Goal: Communication & Community: Answer question/provide support

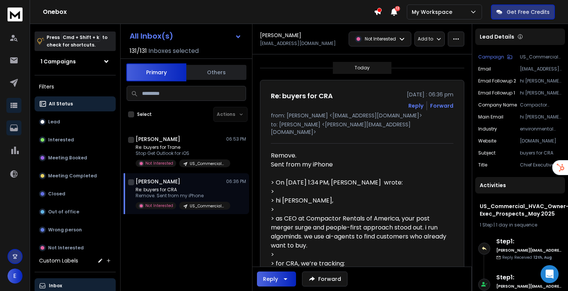
scroll to position [79, 0]
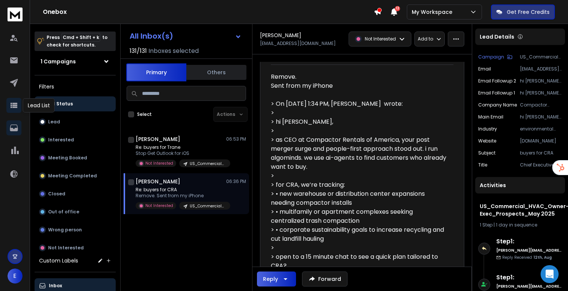
click at [12, 101] on link at bounding box center [13, 105] width 15 height 15
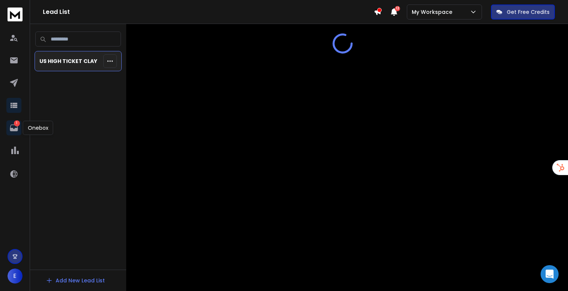
click at [14, 128] on icon at bounding box center [13, 127] width 9 height 9
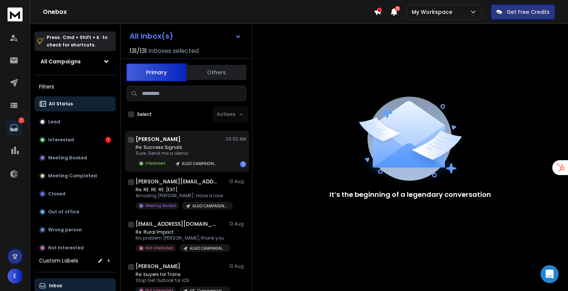
click at [202, 146] on p "Re: Success Signals" at bounding box center [179, 148] width 87 height 6
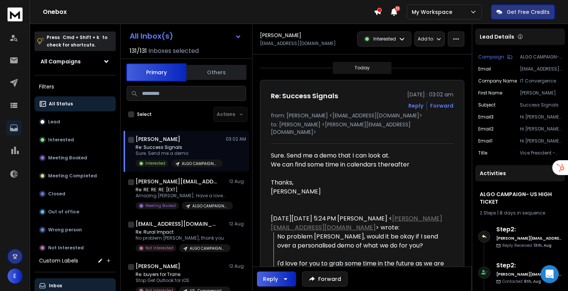
click at [330, 160] on div "We can find some time in calendars thereafter Thanks, [PERSON_NAME]" at bounding box center [359, 178] width 176 height 36
click at [363, 116] on p "from: [PERSON_NAME] <[EMAIL_ADDRESS][DOMAIN_NAME]>" at bounding box center [362, 116] width 182 height 8
drag, startPoint x: 363, startPoint y: 116, endPoint x: 390, endPoint y: 116, distance: 27.0
click at [390, 116] on p "from: [PERSON_NAME] <[EMAIL_ADDRESS][DOMAIN_NAME]>" at bounding box center [362, 116] width 182 height 8
copy p "[DOMAIN_NAME]"
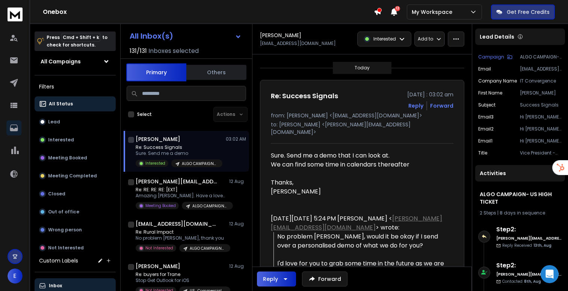
click at [331, 152] on div "Sure. Send me a demo that I can look at." at bounding box center [359, 155] width 176 height 9
click at [331, 160] on div "We can find some time in calendars thereafter Thanks, [PERSON_NAME]" at bounding box center [359, 178] width 176 height 36
click at [359, 114] on p "from: [PERSON_NAME] <[EMAIL_ADDRESS][DOMAIN_NAME]>" at bounding box center [362, 116] width 182 height 8
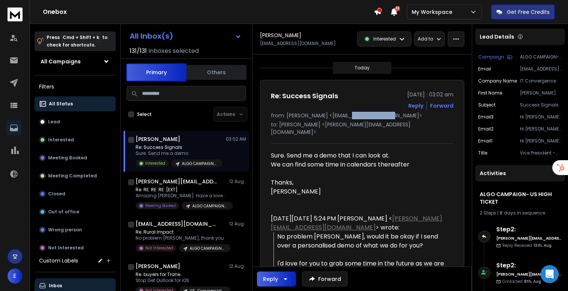
click at [359, 114] on p "from: [PERSON_NAME] <[EMAIL_ADDRESS][DOMAIN_NAME]>" at bounding box center [362, 116] width 182 height 8
copy p "itconvergence"
click at [372, 114] on p "from: [PERSON_NAME] <[EMAIL_ADDRESS][DOMAIN_NAME]>" at bounding box center [362, 116] width 182 height 8
drag, startPoint x: 372, startPoint y: 114, endPoint x: 392, endPoint y: 114, distance: 19.9
click at [392, 114] on p "from: [PERSON_NAME] <[EMAIL_ADDRESS][DOMAIN_NAME]>" at bounding box center [362, 116] width 182 height 8
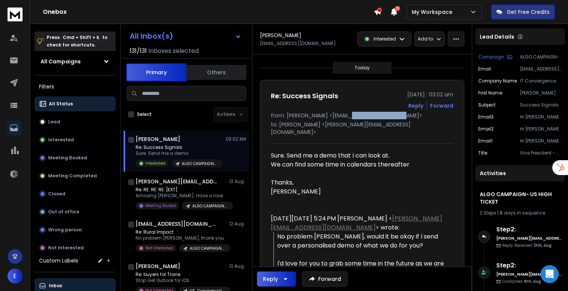
click at [285, 278] on icon "button" at bounding box center [285, 279] width 9 height 9
click at [279, 258] on p "Reply All" at bounding box center [279, 260] width 21 height 8
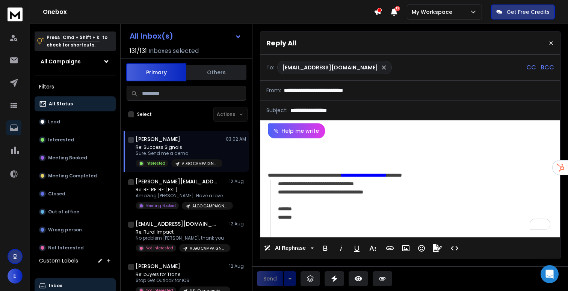
click at [310, 133] on button "Help me write" at bounding box center [296, 130] width 57 height 15
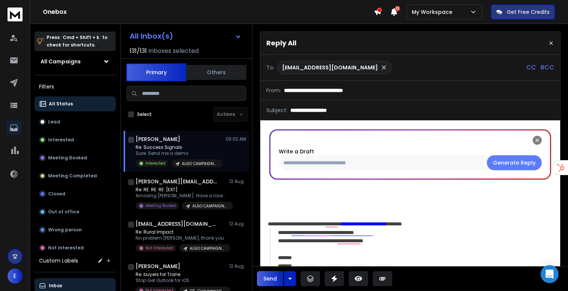
click at [320, 161] on input "text" at bounding box center [410, 162] width 263 height 15
paste input "**********"
type input "**********"
click button "Generate Reply" at bounding box center [513, 162] width 55 height 15
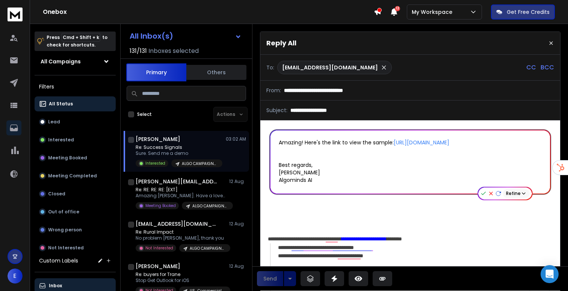
click at [480, 194] on icon at bounding box center [483, 194] width 6 height 6
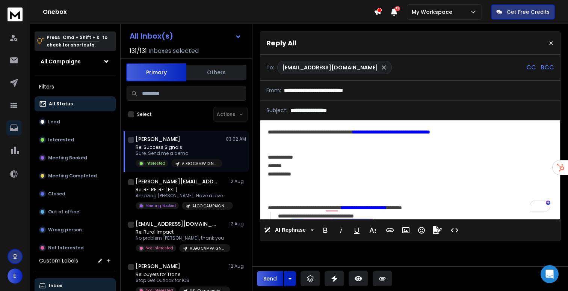
click at [482, 132] on div "**********" at bounding box center [409, 132] width 282 height 8
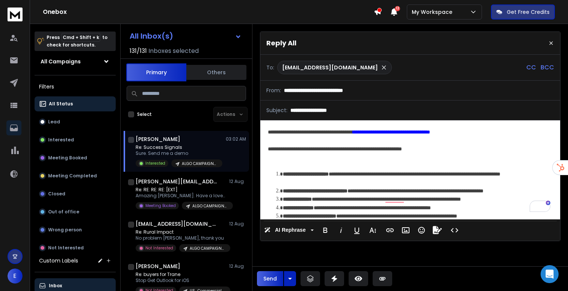
click at [334, 167] on div "**********" at bounding box center [409, 157] width 282 height 25
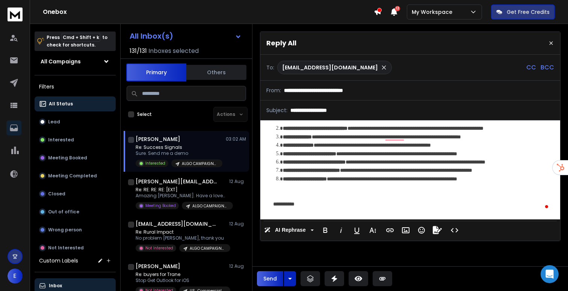
scroll to position [58, 0]
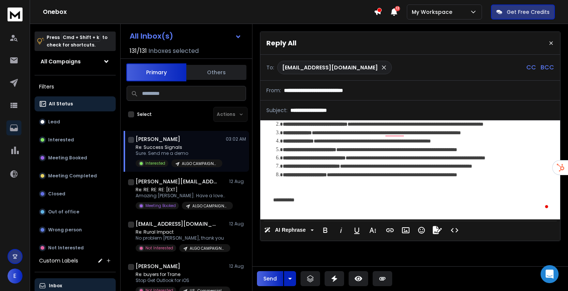
click at [349, 187] on div "To enrich screen reader interactions, please activate Accessibility in Grammarl…" at bounding box center [409, 187] width 282 height 17
click at [349, 197] on div "**********" at bounding box center [409, 200] width 282 height 8
click at [303, 194] on div "To enrich screen reader interactions, please activate Accessibility in Grammarl…" at bounding box center [409, 191] width 282 height 25
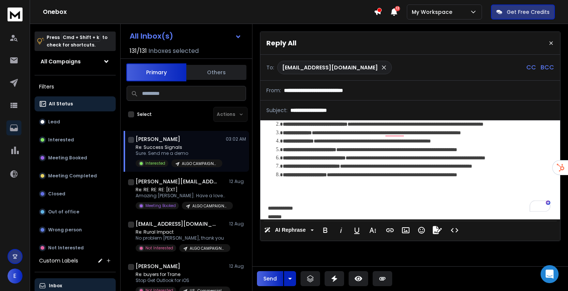
click at [277, 194] on div "To enrich screen reader interactions, please activate Accessibility in Grammarl…" at bounding box center [409, 191] width 282 height 25
click at [283, 188] on div "To enrich screen reader interactions, please activate Accessibility in Grammarl…" at bounding box center [409, 191] width 282 height 25
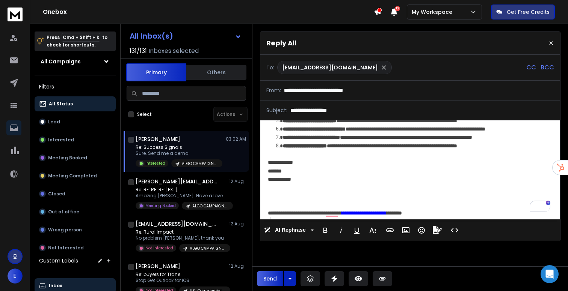
scroll to position [0, 0]
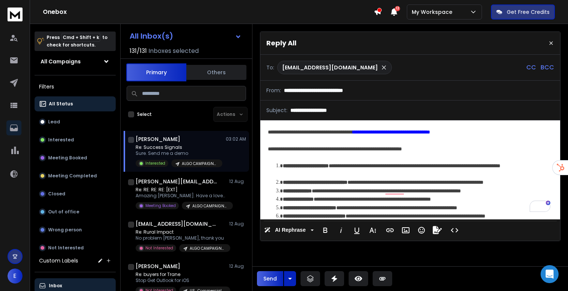
click at [271, 279] on button "Send" at bounding box center [270, 278] width 26 height 15
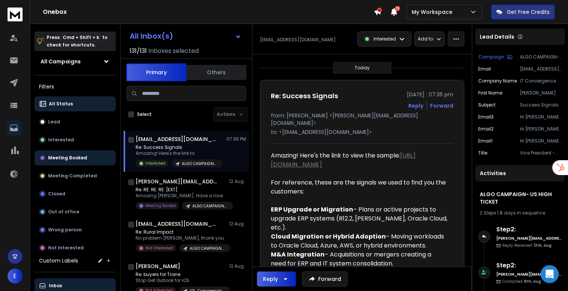
click at [87, 162] on button "Meeting Booked" at bounding box center [75, 158] width 81 height 15
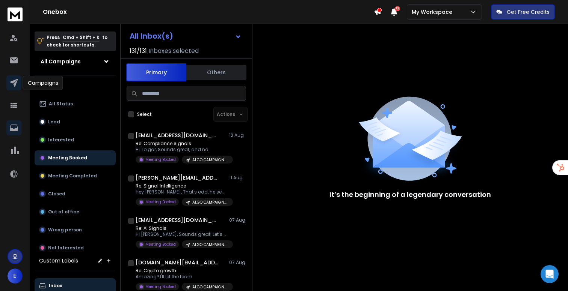
click at [18, 87] on link at bounding box center [13, 82] width 15 height 15
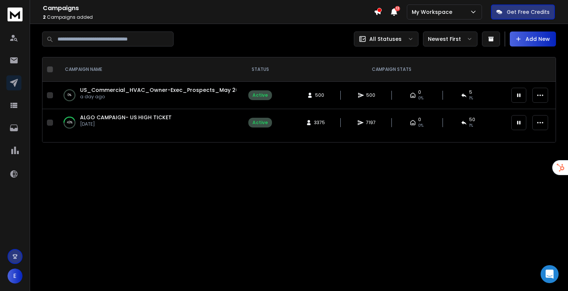
click at [200, 93] on span "US_Commercial_HVAC_Owner-Exec_Prospects_May 2025" at bounding box center [163, 90] width 166 height 8
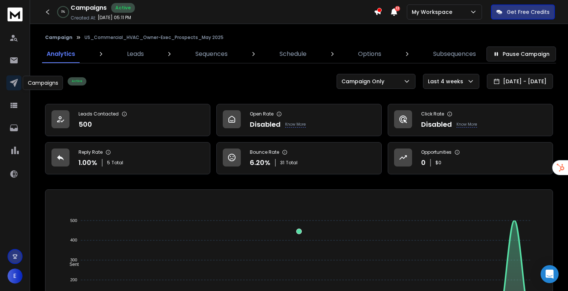
click at [15, 86] on icon at bounding box center [13, 82] width 9 height 9
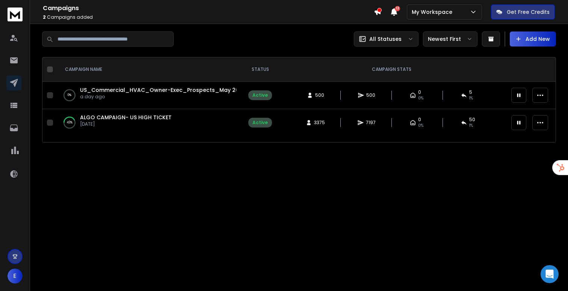
click at [18, 138] on div at bounding box center [14, 129] width 17 height 18
click at [18, 133] on link at bounding box center [13, 127] width 15 height 15
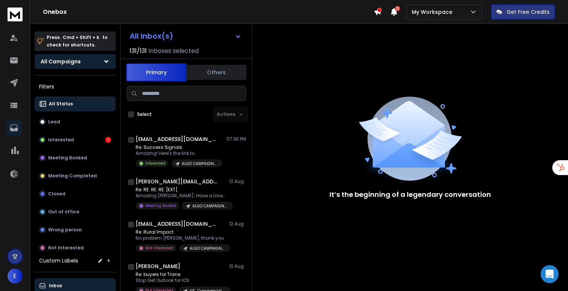
click at [90, 60] on button "All Campaigns" at bounding box center [75, 61] width 81 height 15
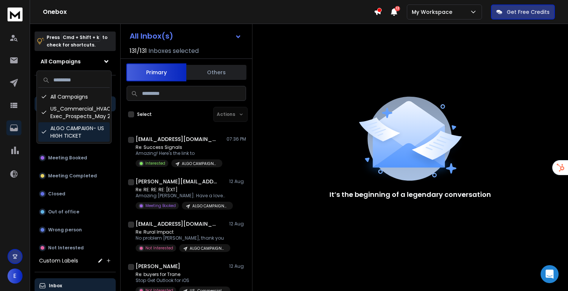
click at [77, 129] on div "ALGO CAMPAIGN- US HIGH TICKET" at bounding box center [73, 132] width 71 height 20
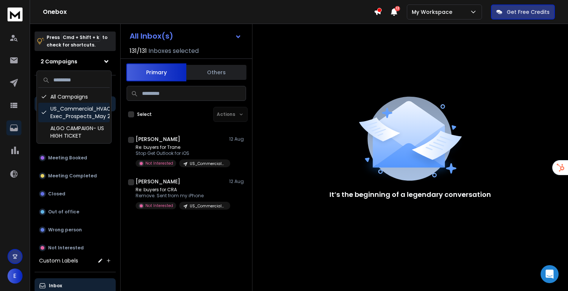
click at [84, 116] on div "US_Commercial_HVAC_Owner-Exec_Prospects_May 2025" at bounding box center [73, 113] width 71 height 20
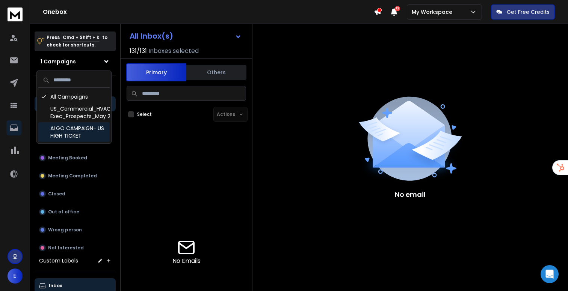
click at [81, 130] on div "ALGO CAMPAIGN- US HIGH TICKET" at bounding box center [73, 132] width 71 height 20
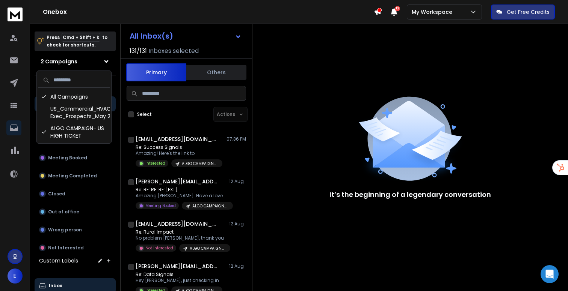
click at [304, 134] on div "It’s the beginning of a legendary conversation" at bounding box center [409, 148] width 315 height 248
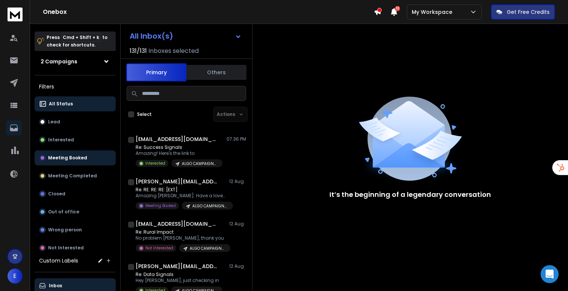
click at [84, 159] on p "Meeting Booked" at bounding box center [67, 158] width 39 height 6
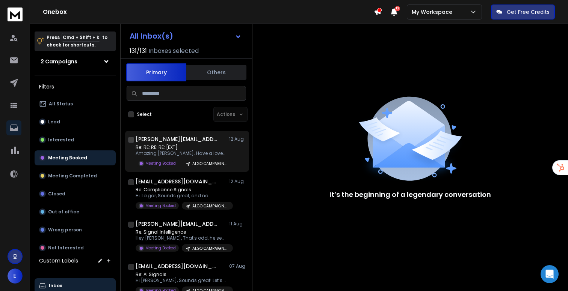
click at [203, 138] on h1 "[PERSON_NAME][EMAIL_ADDRESS][PERSON_NAME][DOMAIN_NAME] +1" at bounding box center [177, 140] width 83 height 8
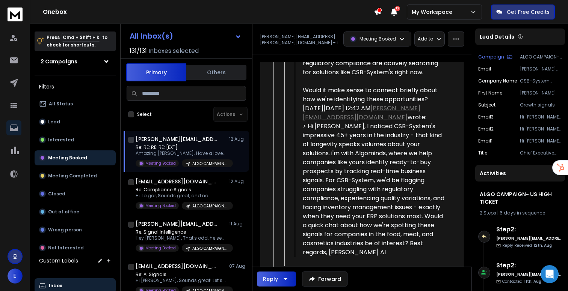
scroll to position [1025, 0]
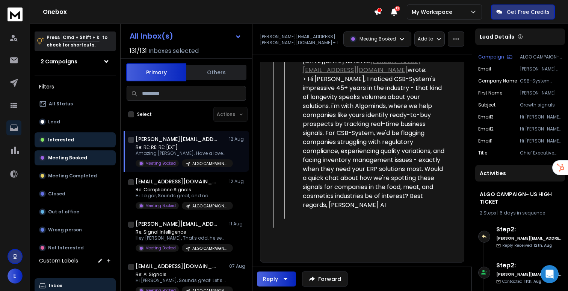
click at [82, 140] on button "Interested" at bounding box center [75, 140] width 81 height 15
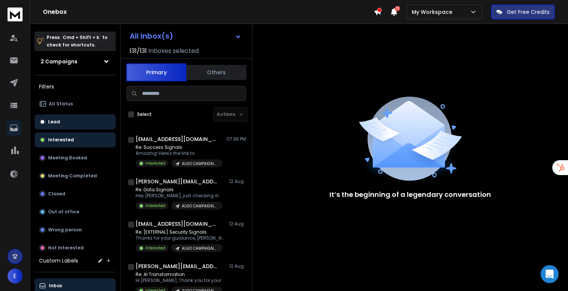
click at [84, 124] on button "Lead" at bounding box center [75, 121] width 81 height 15
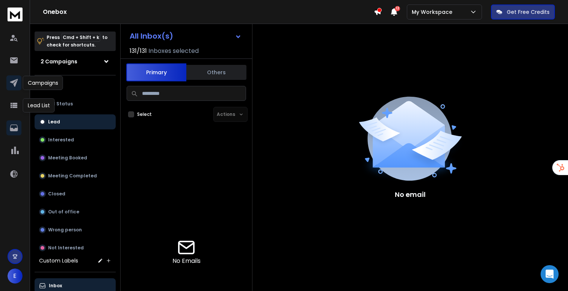
click at [17, 88] on link at bounding box center [13, 82] width 15 height 15
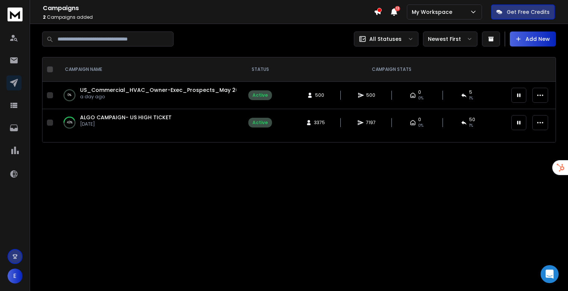
click at [118, 115] on span "ALGO CAMPAIGN- US HIGH TICKET" at bounding box center [126, 118] width 92 height 8
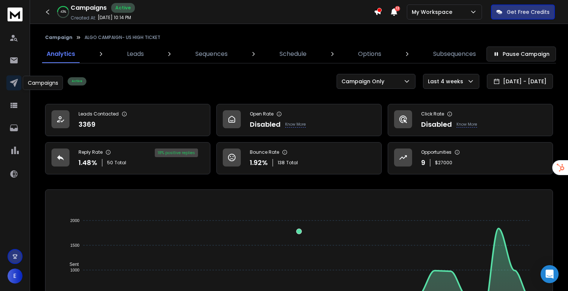
click at [13, 84] on icon at bounding box center [13, 82] width 9 height 9
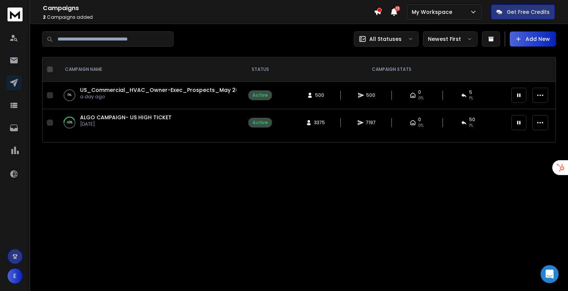
click at [142, 96] on p "a day ago" at bounding box center [158, 97] width 156 height 6
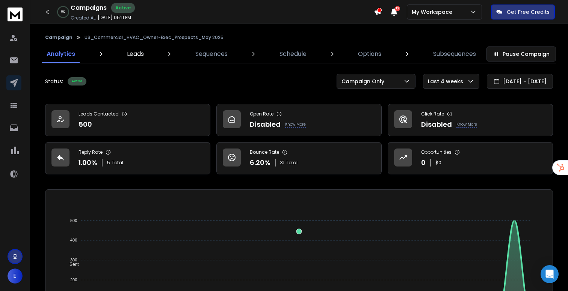
click at [139, 54] on p "Leads" at bounding box center [135, 54] width 17 height 9
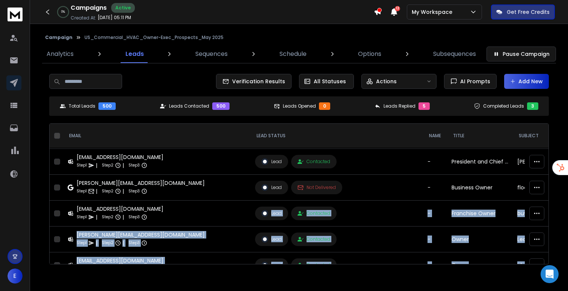
drag, startPoint x: 220, startPoint y: 209, endPoint x: 220, endPoint y: 309, distance: 99.1
click at [220, 291] on html "Your warmest leads are on your site – Turn visits into conversations Reach Out …" at bounding box center [284, 145] width 568 height 291
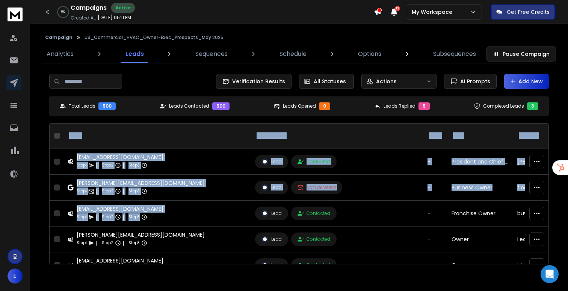
scroll to position [1185, 0]
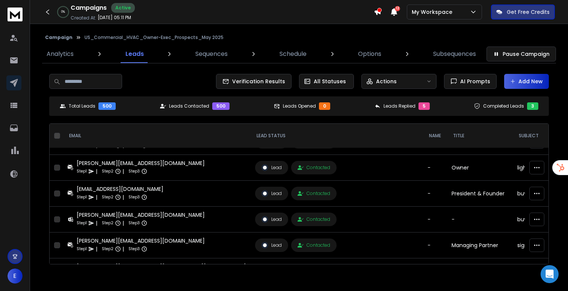
click at [164, 78] on div "Verification Results All Statuses Actions AI Prompts Add New" at bounding box center [299, 81] width 500 height 15
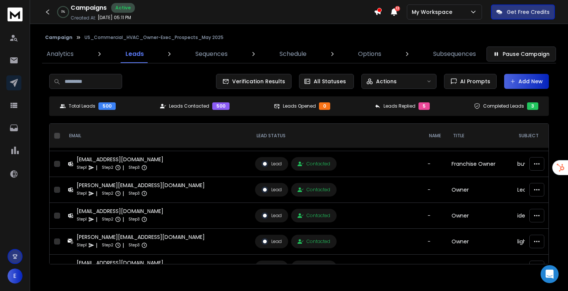
scroll to position [941, 0]
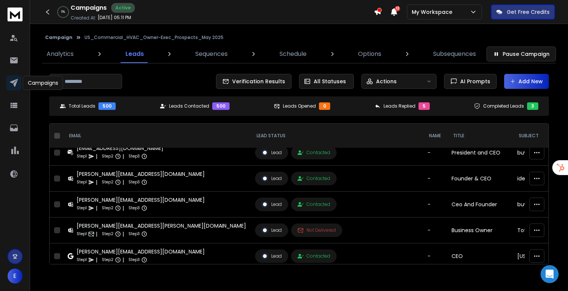
click at [14, 82] on icon at bounding box center [13, 82] width 9 height 9
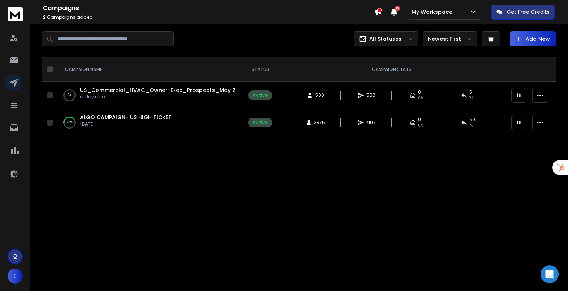
click at [164, 95] on p "a day ago" at bounding box center [158, 97] width 156 height 6
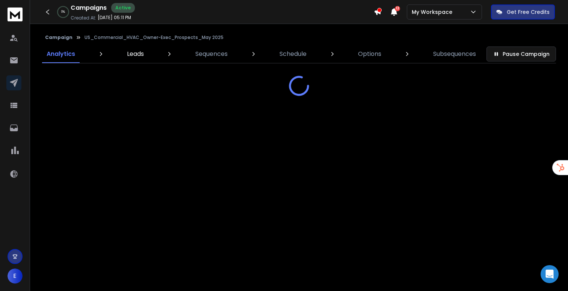
click at [138, 54] on p "Leads" at bounding box center [135, 54] width 17 height 9
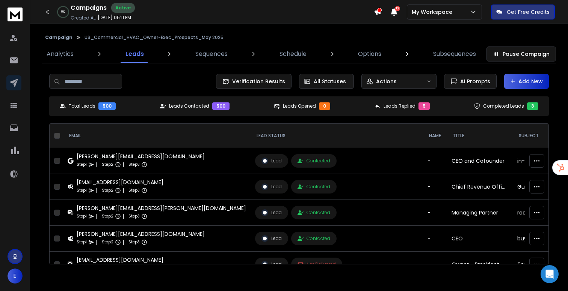
click at [291, 193] on div "Contacted" at bounding box center [313, 187] width 45 height 14
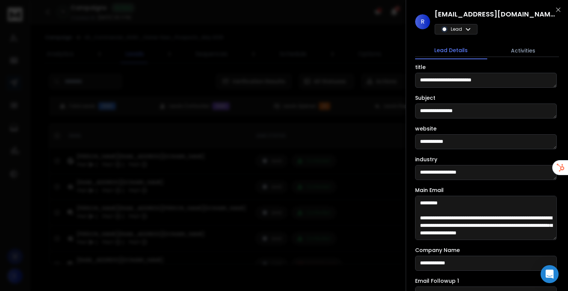
scroll to position [139, 0]
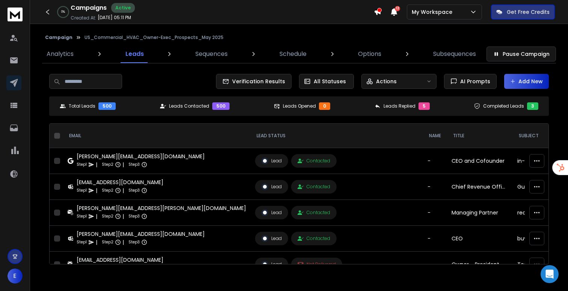
click at [297, 186] on div "Contacted" at bounding box center [313, 187] width 33 height 6
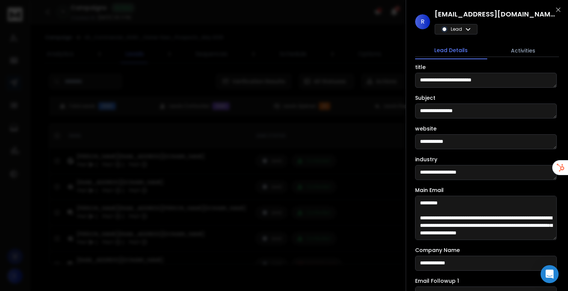
click at [256, 186] on div at bounding box center [284, 145] width 568 height 291
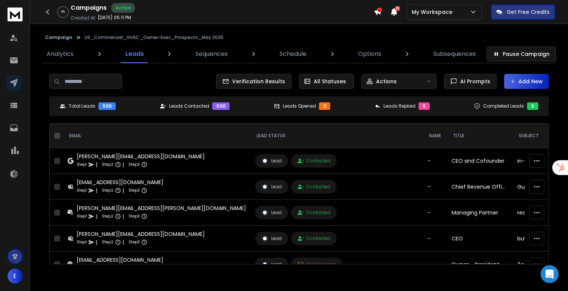
click at [289, 108] on p "Leads Opened" at bounding box center [299, 106] width 33 height 6
click at [407, 110] on div "Total Leads 500 Leads Contacted 500 Leads Opened 0 Leads Replied 5 Completed Le…" at bounding box center [299, 106] width 500 height 20
click at [410, 107] on p "Leads Replied" at bounding box center [399, 106] width 32 height 6
click at [503, 108] on p "Completed Leads" at bounding box center [503, 106] width 41 height 6
click at [210, 57] on p "Sequences" at bounding box center [211, 54] width 32 height 9
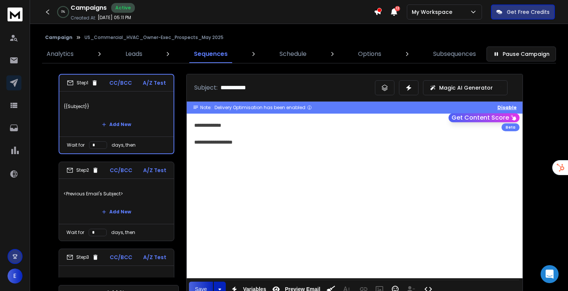
scroll to position [20, 0]
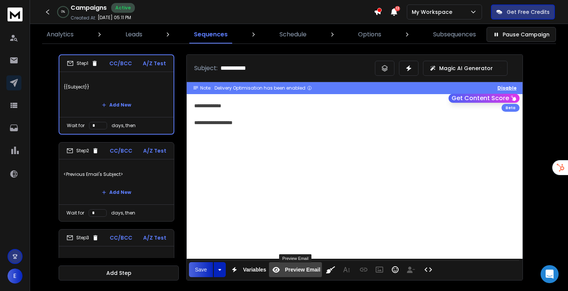
click at [305, 269] on span "Preview Email" at bounding box center [302, 270] width 38 height 6
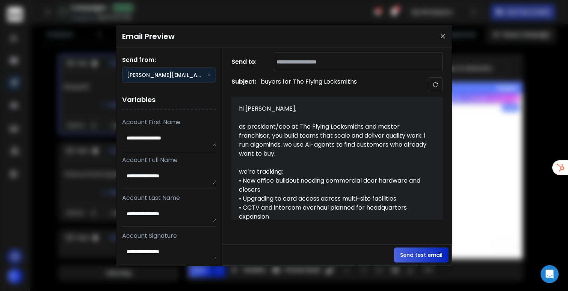
click at [174, 70] on button "[PERSON_NAME][EMAIL_ADDRESS][DOMAIN_NAME]" at bounding box center [169, 75] width 94 height 15
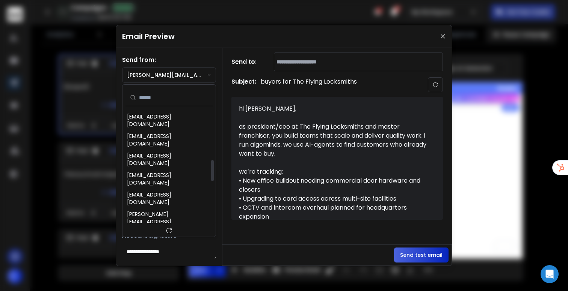
scroll to position [348, 0]
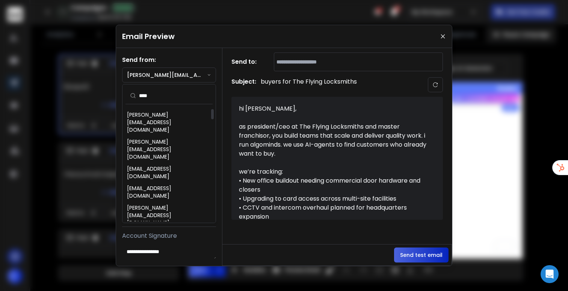
type input "****"
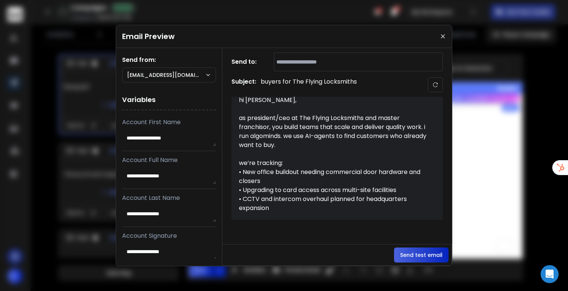
scroll to position [0, 0]
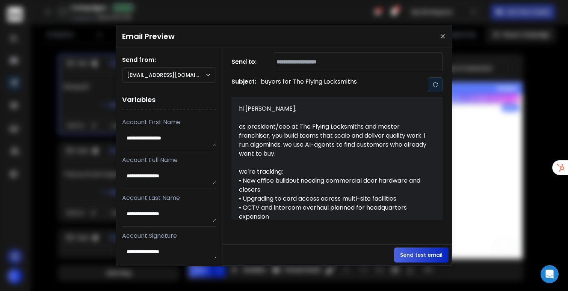
click at [436, 84] on icon at bounding box center [435, 85] width 5 height 5
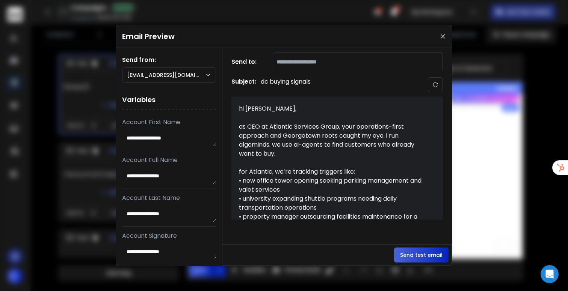
click at [318, 137] on div "hi [PERSON_NAME], as CEO at Atlantic Services Group, your operations-first appr…" at bounding box center [333, 158] width 188 height 108
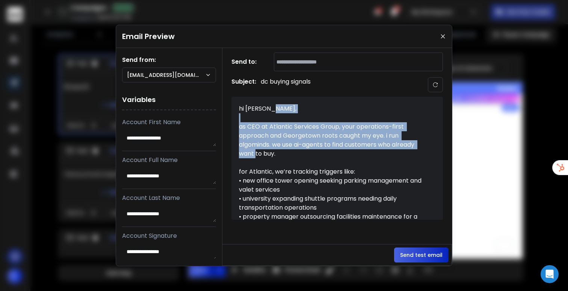
click at [318, 137] on div "hi [PERSON_NAME], as CEO at Atlantic Services Group, your operations-first appr…" at bounding box center [333, 158] width 188 height 108
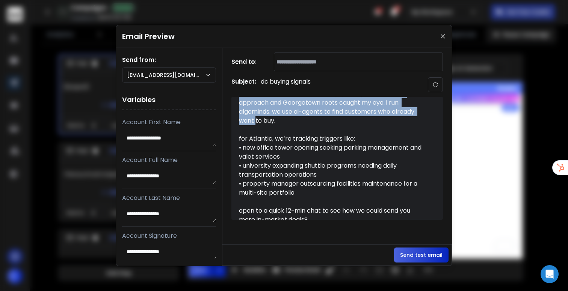
scroll to position [74, 0]
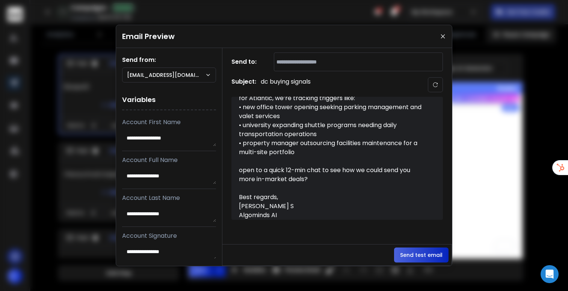
click at [342, 138] on div "hi [PERSON_NAME], as CEO at Atlantic Services Group, your operations-first appr…" at bounding box center [333, 85] width 188 height 108
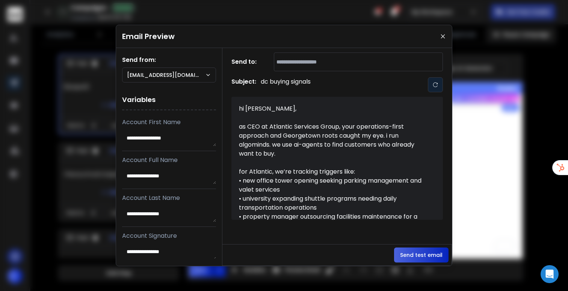
click at [433, 83] on icon at bounding box center [434, 84] width 5 height 5
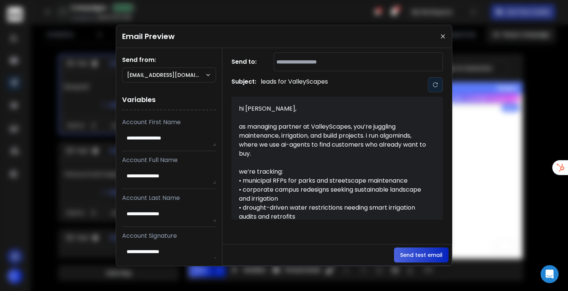
click at [436, 84] on icon at bounding box center [435, 85] width 5 height 5
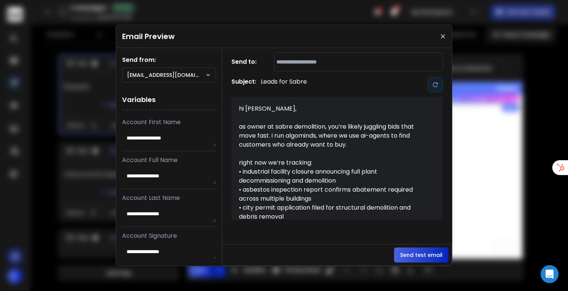
click at [437, 83] on icon at bounding box center [434, 84] width 5 height 5
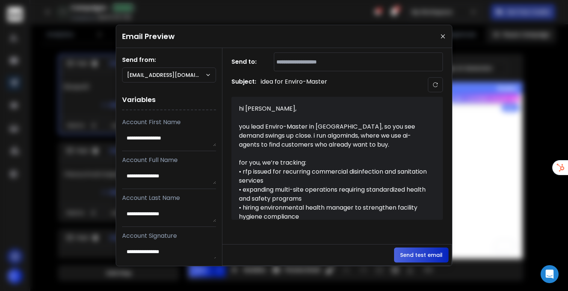
click at [244, 123] on div "hi [PERSON_NAME], you lead Enviro-Master in [GEOGRAPHIC_DATA], so you see deman…" at bounding box center [333, 158] width 188 height 108
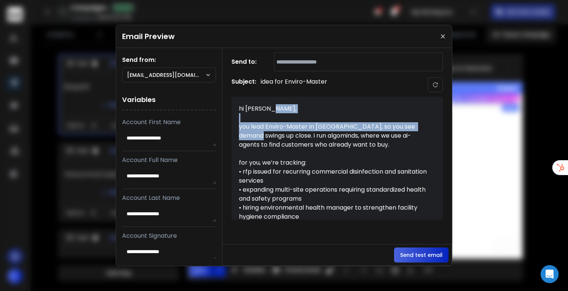
drag, startPoint x: 244, startPoint y: 123, endPoint x: 279, endPoint y: 137, distance: 36.9
click at [279, 137] on div "hi [PERSON_NAME], you lead Enviro-Master in [GEOGRAPHIC_DATA], so you see deman…" at bounding box center [333, 158] width 188 height 108
click at [429, 81] on button at bounding box center [435, 84] width 15 height 15
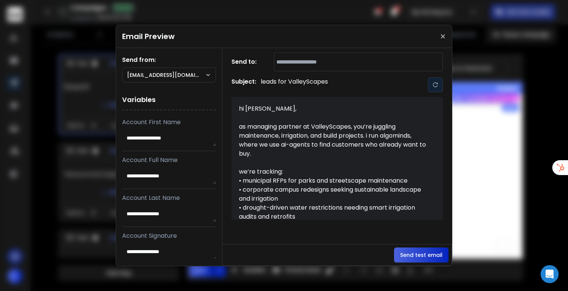
click at [431, 85] on button at bounding box center [435, 84] width 15 height 15
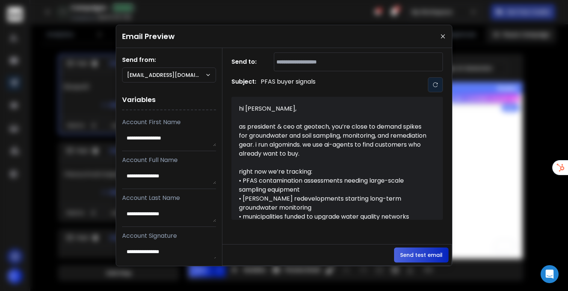
click at [431, 85] on button at bounding box center [435, 84] width 15 height 15
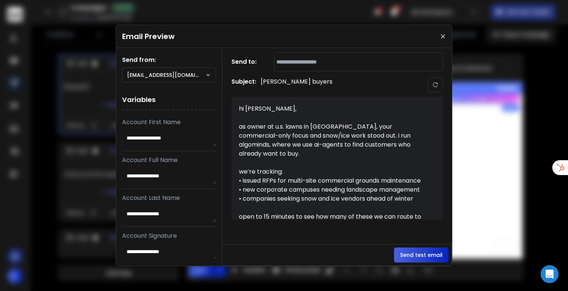
scroll to position [38, 0]
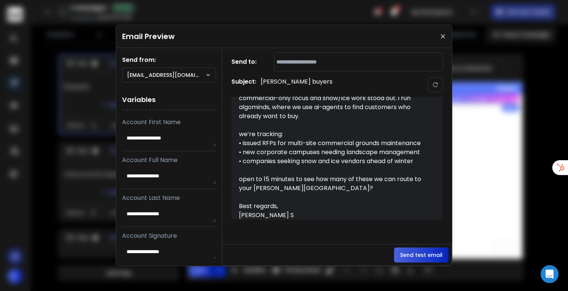
click at [333, 182] on div "hi [PERSON_NAME], as owner at u.s. lawns in [GEOGRAPHIC_DATA], your commercial-…" at bounding box center [336, 158] width 211 height 123
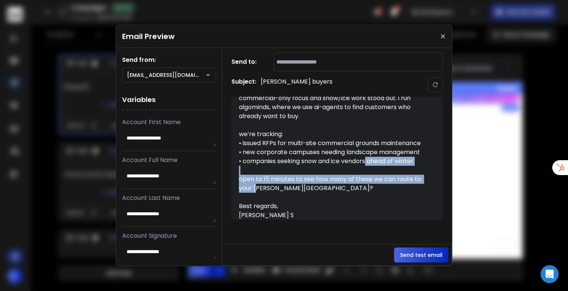
click at [333, 182] on div "hi [PERSON_NAME], as owner at u.s. lawns in [GEOGRAPHIC_DATA], your commercial-…" at bounding box center [336, 158] width 211 height 123
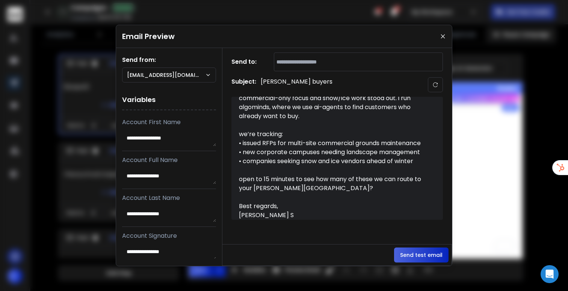
click at [488, 147] on div "**********" at bounding box center [284, 145] width 568 height 257
click at [432, 83] on button at bounding box center [435, 84] width 15 height 15
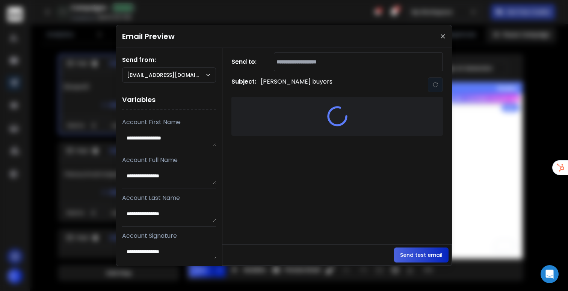
scroll to position [0, 0]
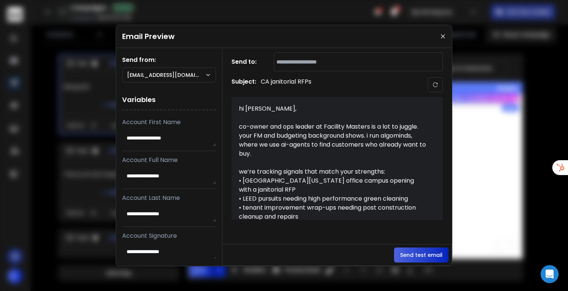
click at [492, 84] on div "**********" at bounding box center [284, 145] width 568 height 257
click at [445, 42] on div "Email Preview" at bounding box center [284, 36] width 336 height 23
click at [445, 39] on div "Email Preview" at bounding box center [284, 36] width 336 height 23
click at [443, 37] on icon at bounding box center [443, 37] width 4 height 4
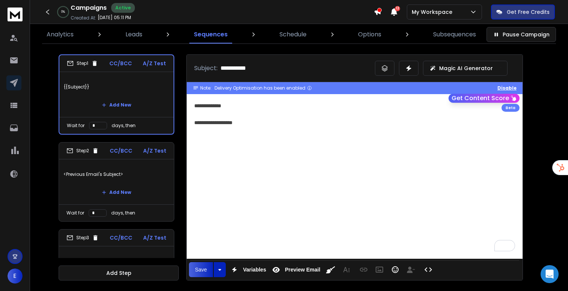
click at [399, 15] on div "12 My Workspace Get Free Credits" at bounding box center [464, 12] width 181 height 15
click at [398, 15] on icon at bounding box center [394, 12] width 8 height 8
click at [12, 127] on icon at bounding box center [13, 127] width 9 height 9
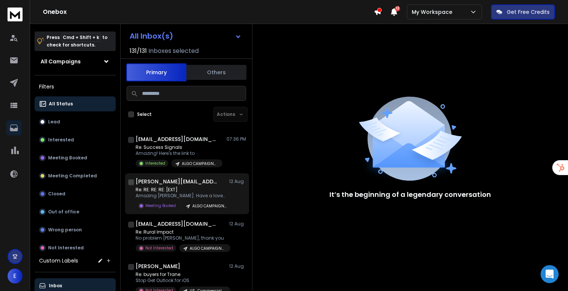
click at [200, 188] on p "Re: RE: RE: RE: [EXT]" at bounding box center [181, 190] width 90 height 6
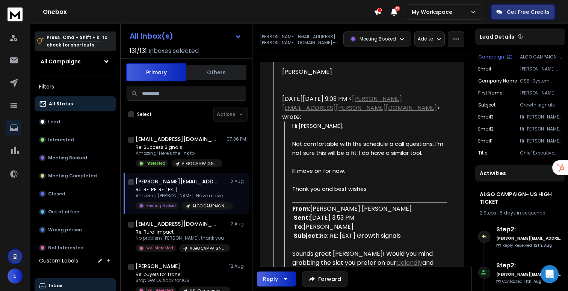
scroll to position [407, 0]
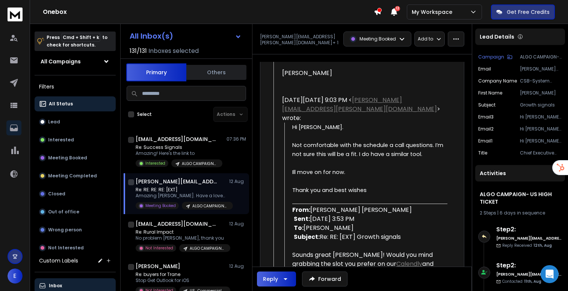
click at [347, 142] on span "Not comfortable with the schedule a call questions. I’m not sure this will be a…" at bounding box center [368, 150] width 152 height 17
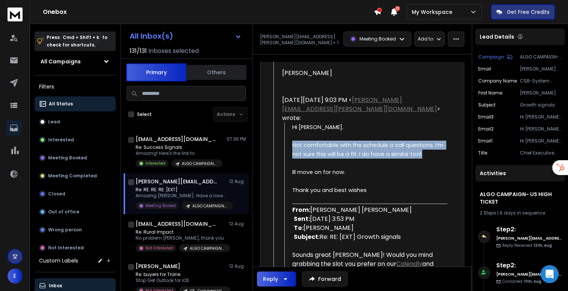
drag, startPoint x: 347, startPoint y: 132, endPoint x: 358, endPoint y: 124, distance: 13.4
click at [358, 142] on span "Not comfortable with the schedule a call questions. I’m not sure this will be a…" at bounding box center [368, 150] width 152 height 17
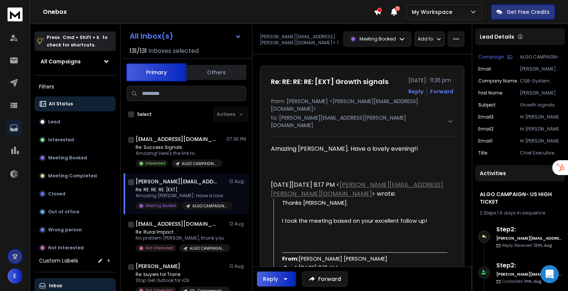
scroll to position [12, 0]
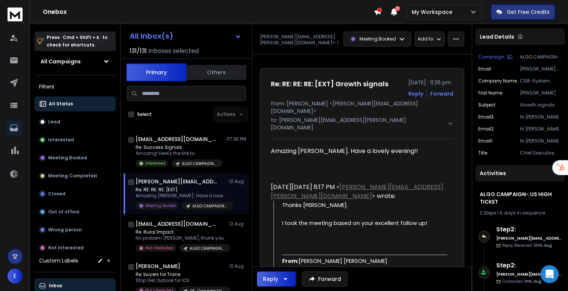
click at [328, 147] on div "Amazing [PERSON_NAME]. Have a lovely evening!!" at bounding box center [359, 151] width 176 height 9
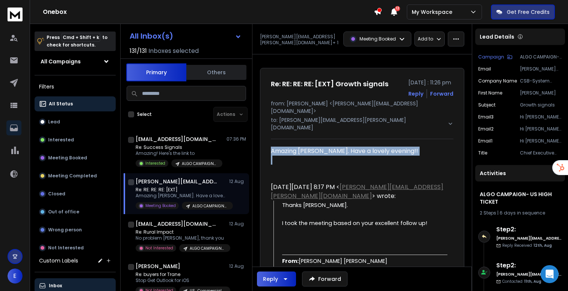
click at [328, 147] on div "Amazing [PERSON_NAME]. Have a lovely evening!!" at bounding box center [359, 151] width 176 height 9
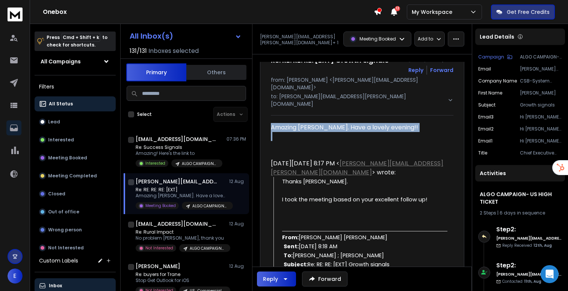
scroll to position [36, 0]
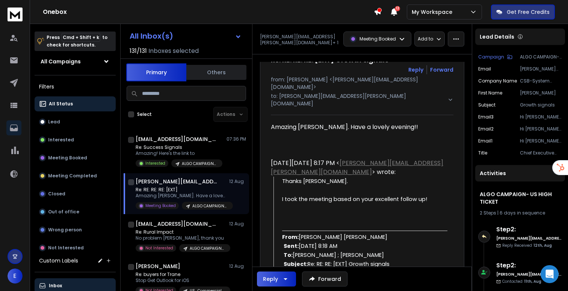
click at [330, 204] on div at bounding box center [364, 208] width 165 height 9
click at [340, 196] on span "I took the meeting based on your excellent follow up!" at bounding box center [354, 200] width 145 height 8
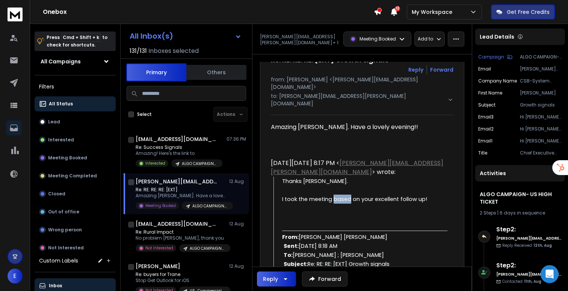
click at [340, 196] on span "I took the meeting based on your excellent follow up!" at bounding box center [354, 200] width 145 height 8
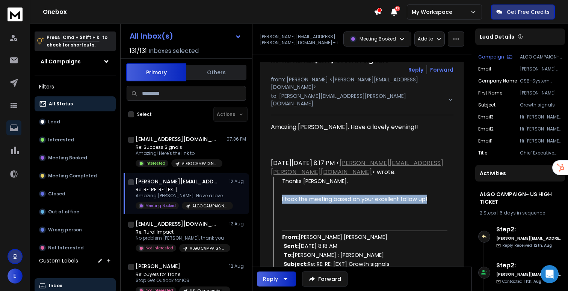
click at [340, 196] on span "I took the meeting based on your excellent follow up!" at bounding box center [354, 200] width 145 height 8
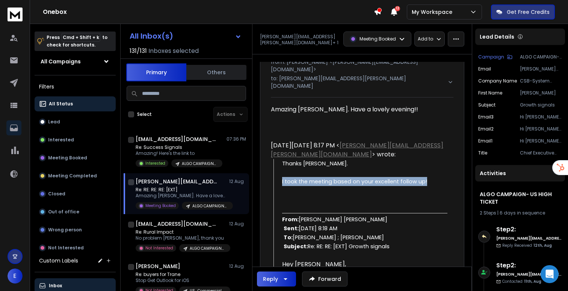
scroll to position [0, 0]
